Goal: Task Accomplishment & Management: Manage account settings

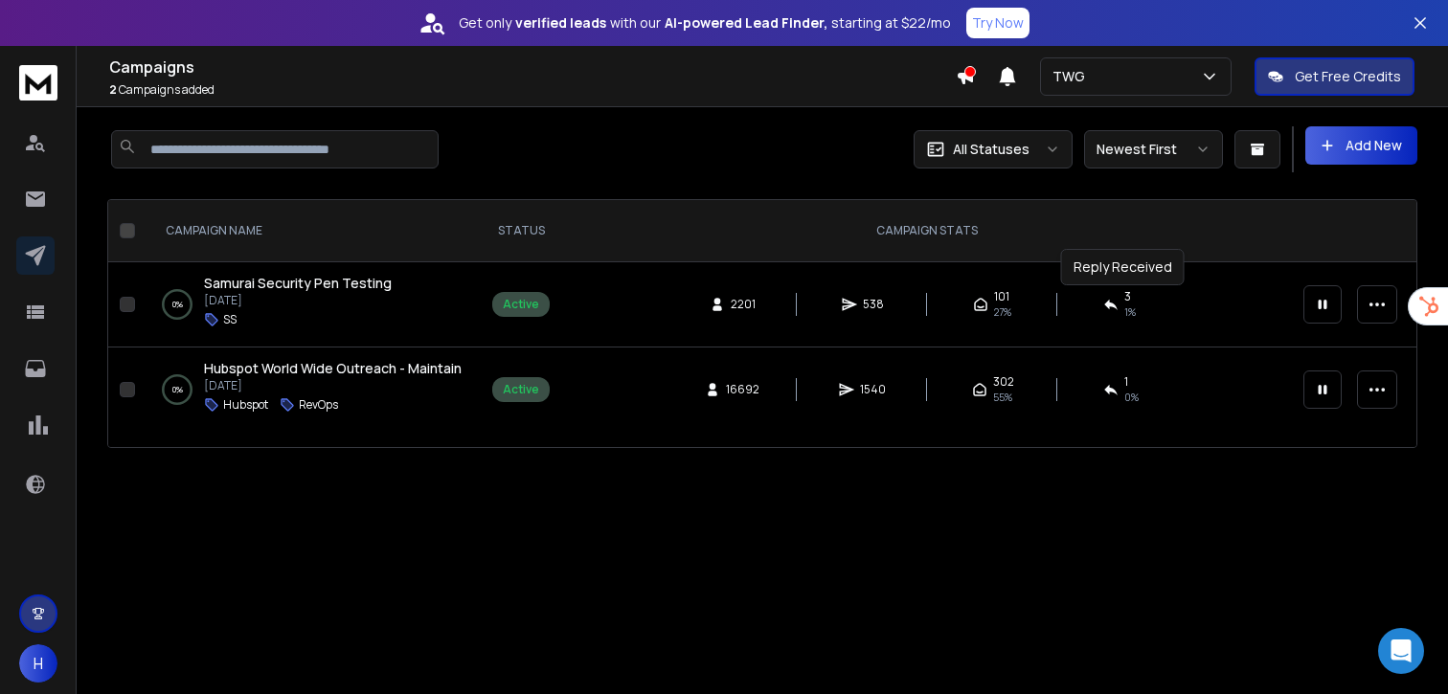
click at [1117, 304] on icon at bounding box center [1110, 304] width 17 height 17
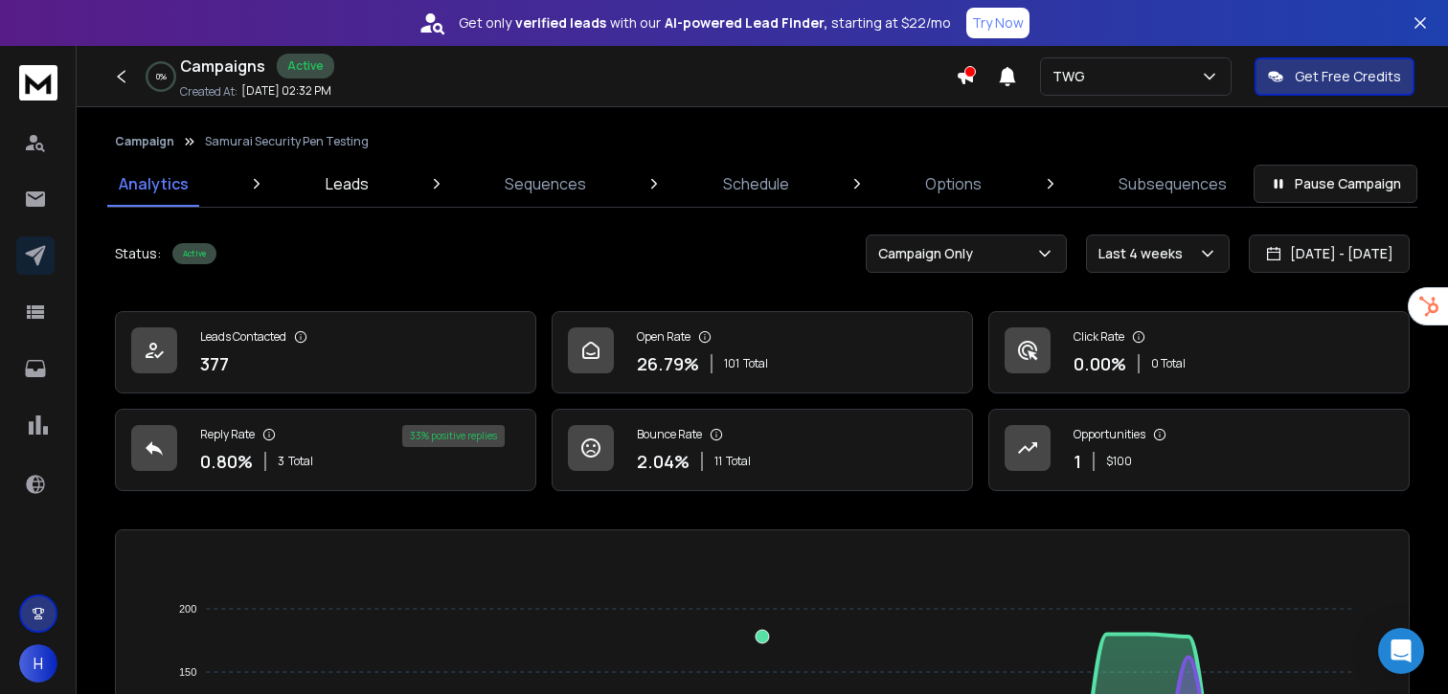
click at [351, 181] on p "Leads" at bounding box center [347, 183] width 43 height 23
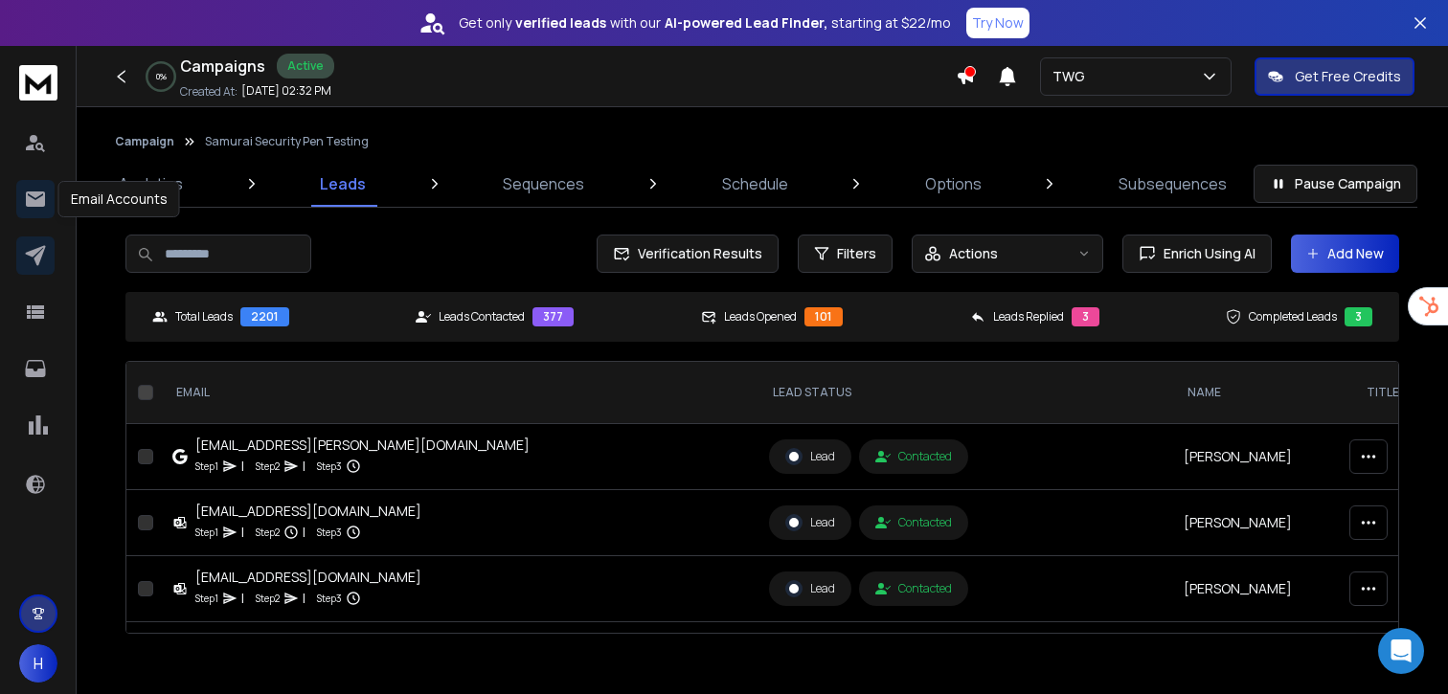
click at [36, 195] on icon at bounding box center [35, 199] width 19 height 15
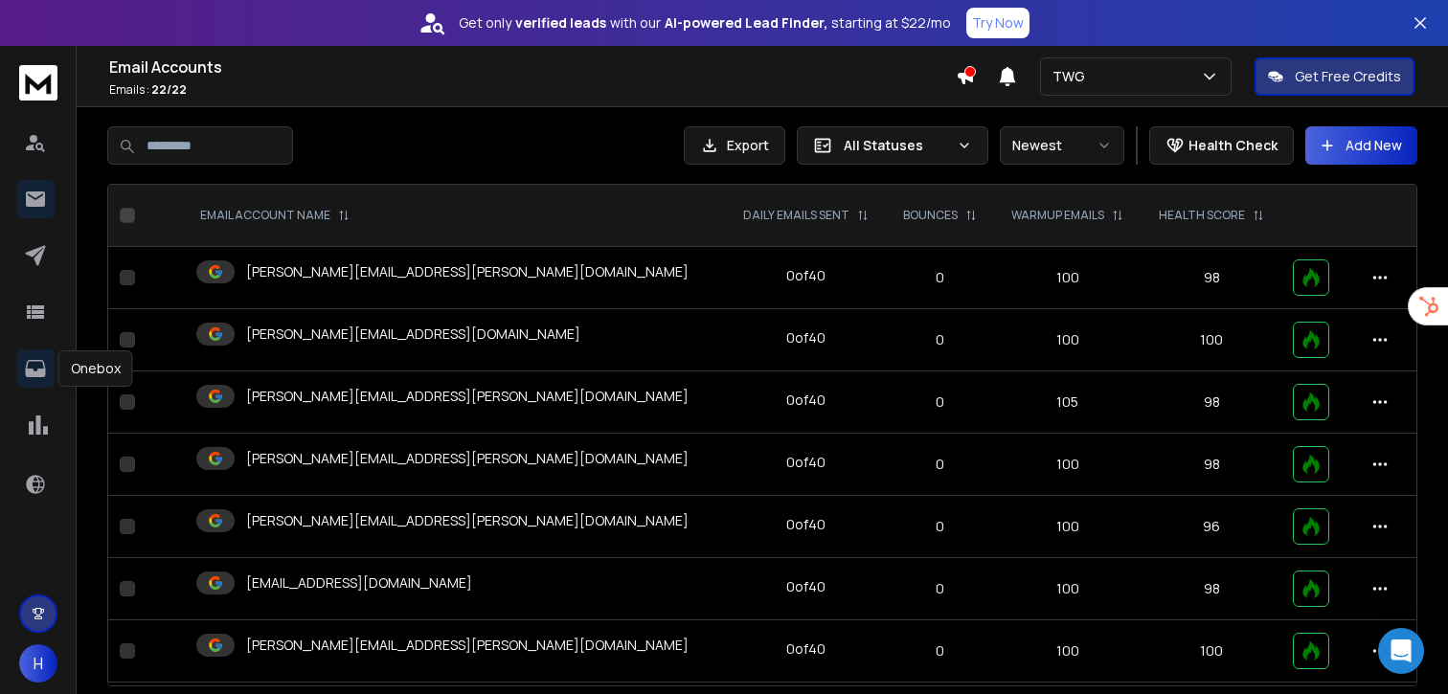
click at [39, 373] on icon at bounding box center [35, 368] width 20 height 17
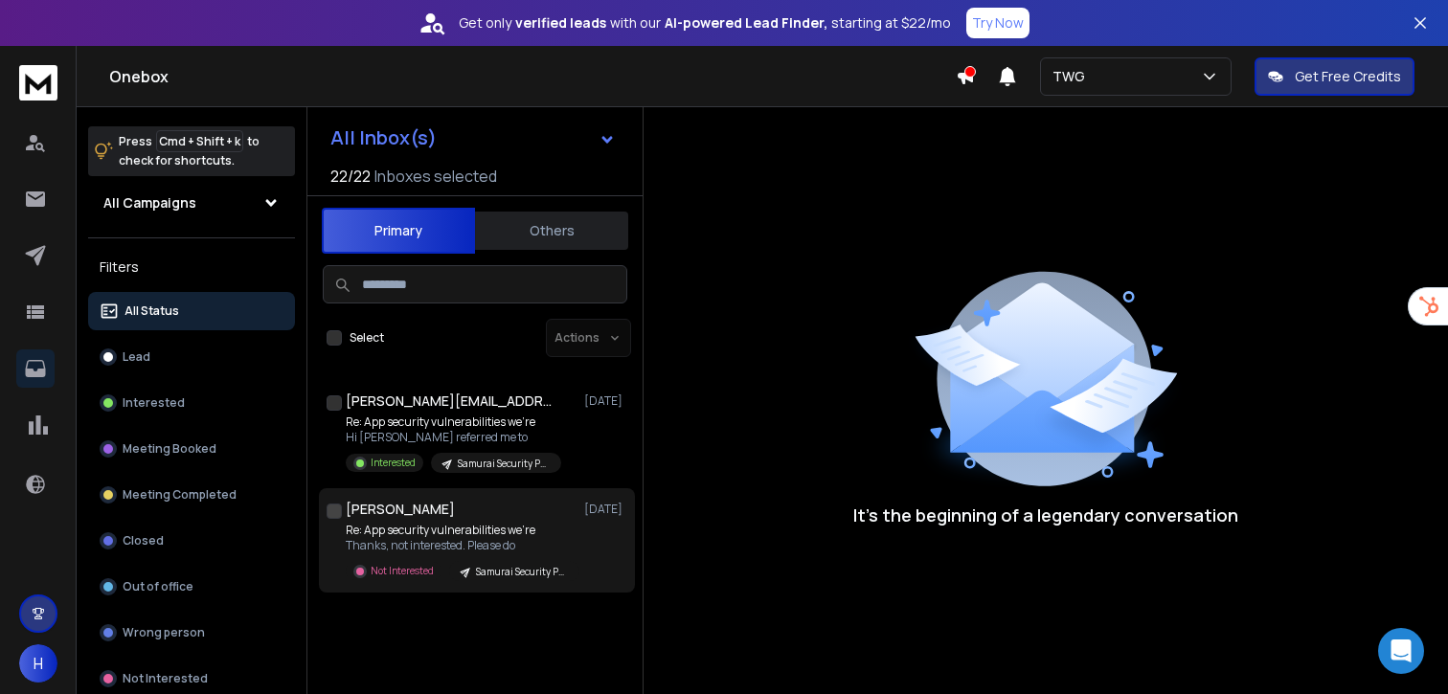
click at [476, 518] on div "[PERSON_NAME] [DATE]" at bounding box center [487, 509] width 282 height 19
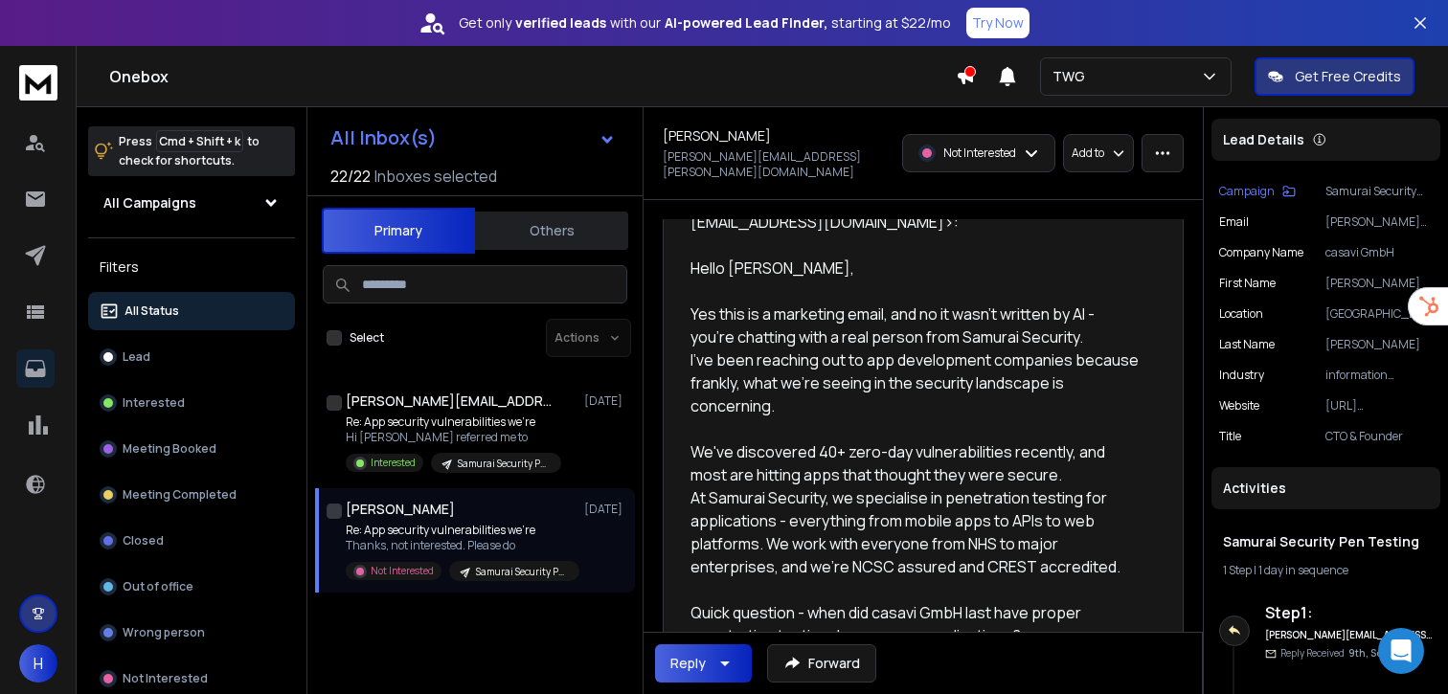
scroll to position [677, 0]
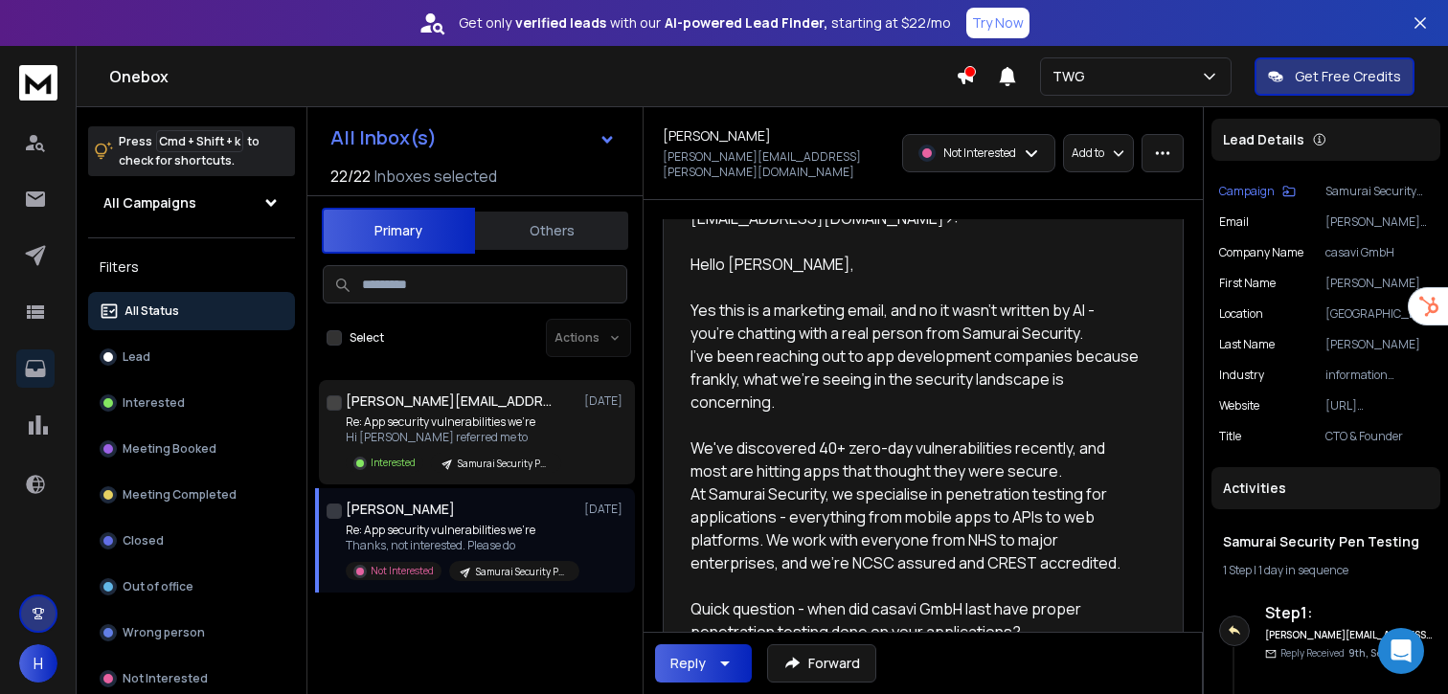
click at [407, 431] on p "Hi [PERSON_NAME] referred me to" at bounding box center [453, 437] width 215 height 15
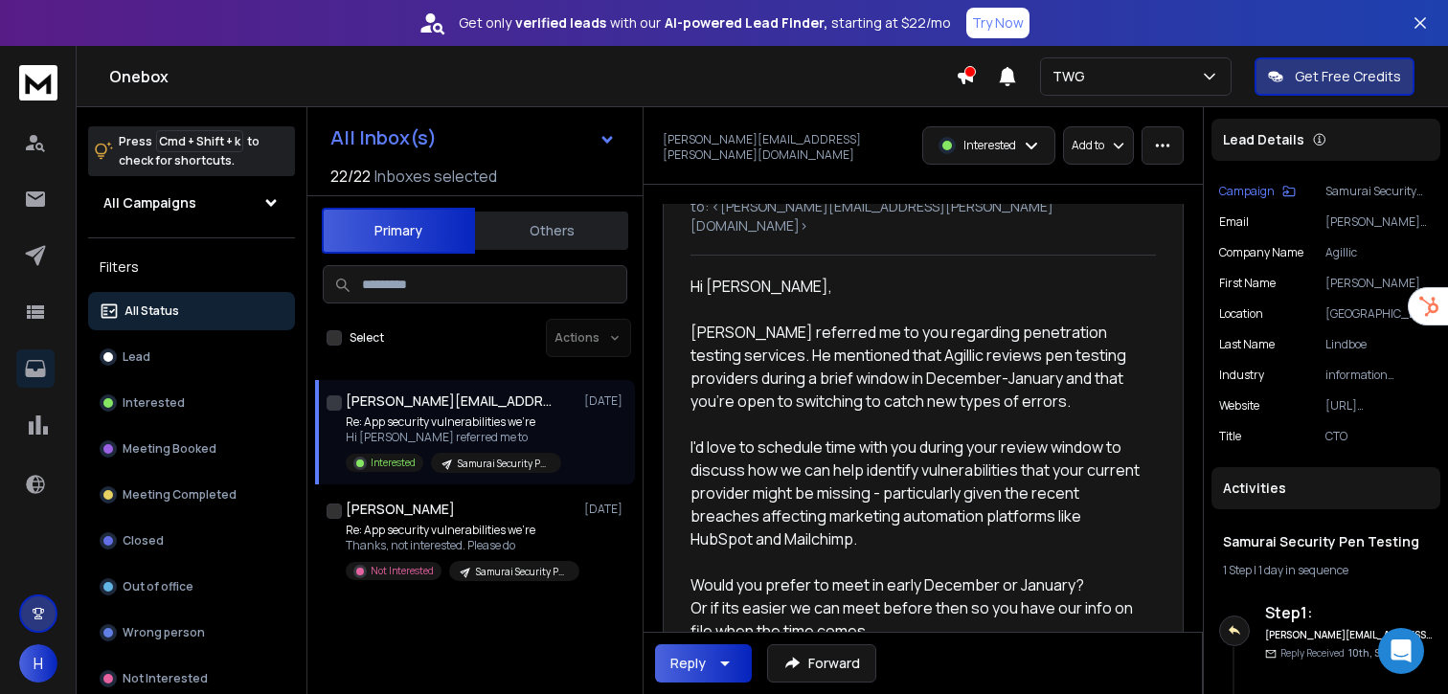
scroll to position [0, 0]
